Goal: Find specific page/section: Find specific page/section

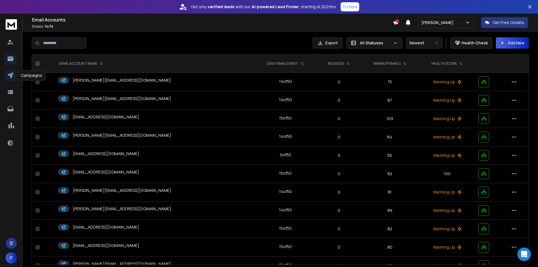
click at [10, 73] on icon at bounding box center [10, 75] width 7 height 7
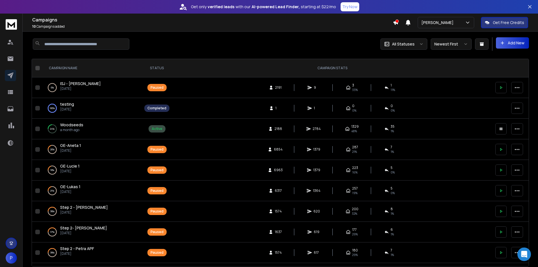
click at [67, 85] on span "ISJ - [PERSON_NAME]" at bounding box center [80, 83] width 41 height 5
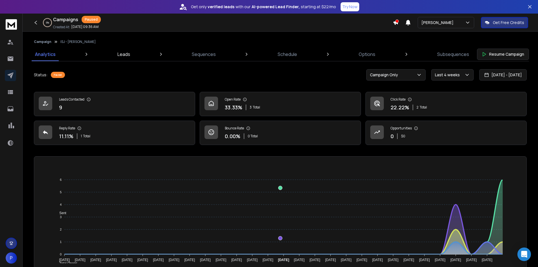
click at [122, 54] on p "Leads" at bounding box center [123, 54] width 13 height 7
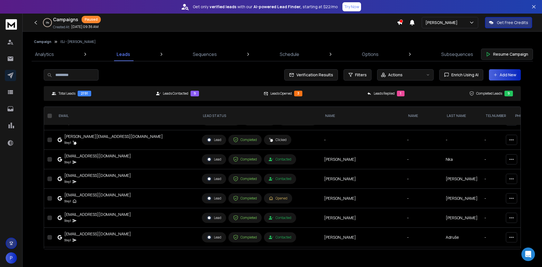
scroll to position [34, 0]
